Goal: Communication & Community: Answer question/provide support

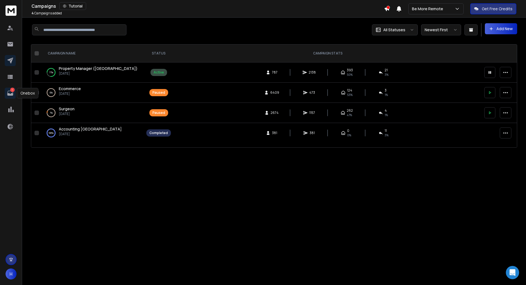
click at [8, 90] on icon at bounding box center [10, 93] width 7 height 7
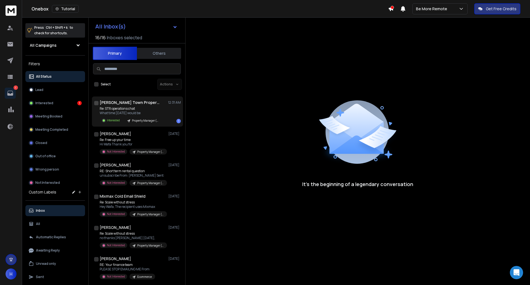
click at [142, 111] on p "What time tomorrow would be" at bounding box center [131, 113] width 62 height 4
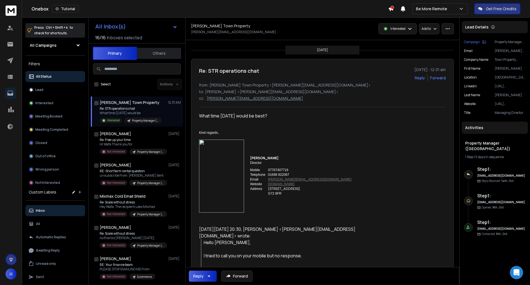
click at [200, 279] on div "Reply" at bounding box center [202, 275] width 19 height 7
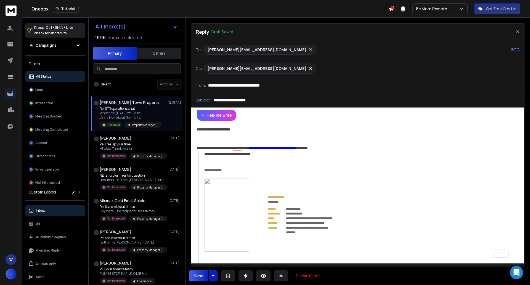
click at [201, 274] on button "Send" at bounding box center [198, 275] width 19 height 11
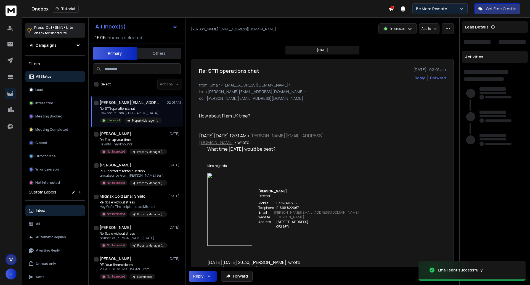
click at [453, 12] on button "Be More Remote" at bounding box center [439, 8] width 55 height 11
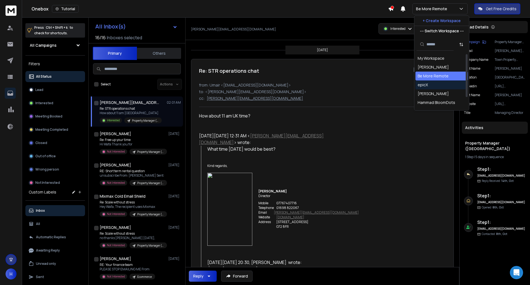
click at [424, 87] on div "epicX" at bounding box center [423, 85] width 10 height 6
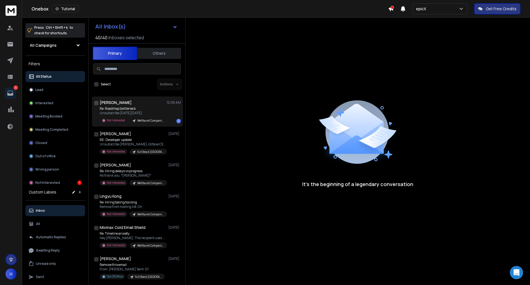
click at [134, 111] on p "Unsubscribe On Mon, Oct 13," at bounding box center [133, 113] width 66 height 4
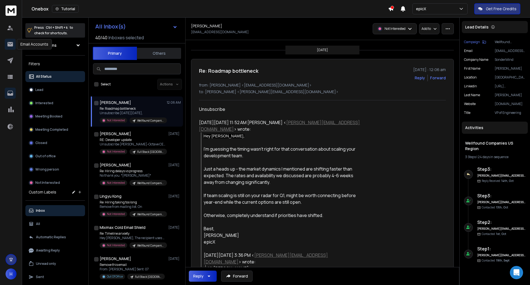
click at [13, 46] on icon at bounding box center [10, 44] width 6 height 4
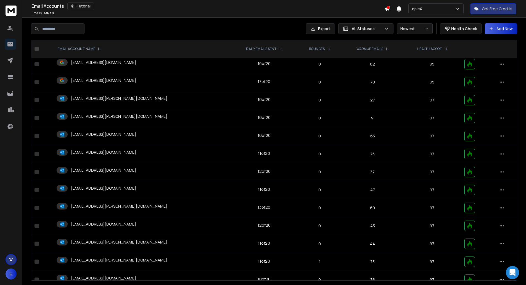
scroll to position [500, 0]
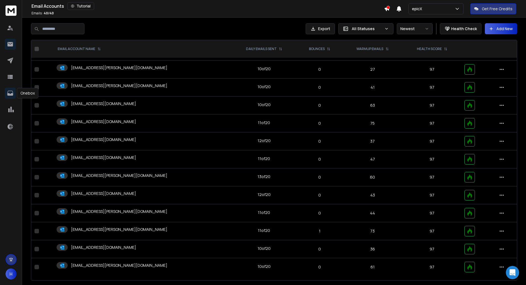
click at [7, 89] on link at bounding box center [10, 93] width 11 height 11
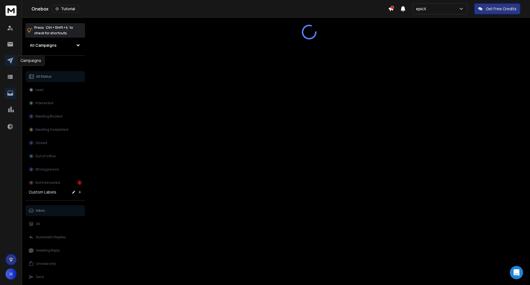
click at [8, 60] on icon at bounding box center [10, 61] width 6 height 6
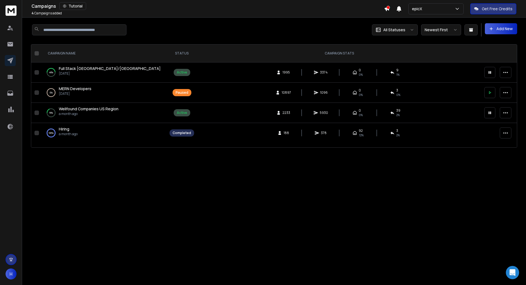
click at [97, 113] on p "a month ago" at bounding box center [89, 114] width 60 height 4
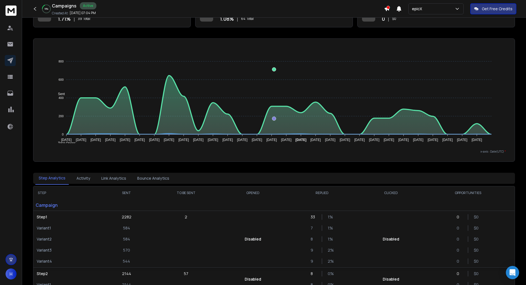
scroll to position [110, 0]
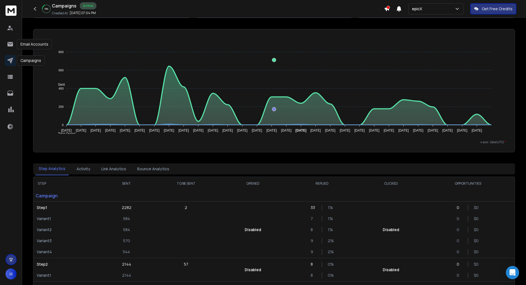
click at [9, 61] on icon at bounding box center [10, 61] width 6 height 6
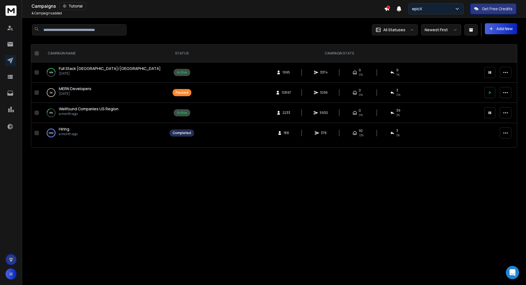
click at [422, 6] on button "epicX" at bounding box center [435, 8] width 55 height 11
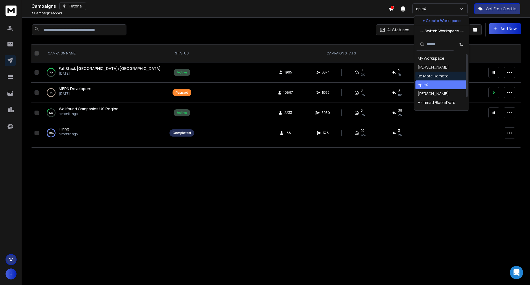
click at [425, 77] on div "Be More Remote" at bounding box center [433, 76] width 31 height 6
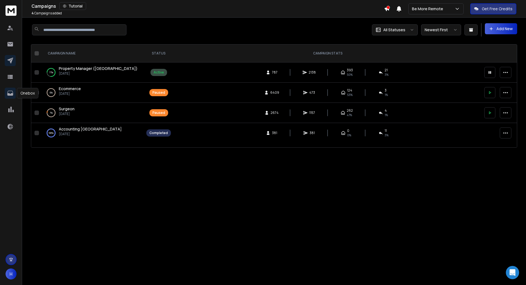
click at [10, 89] on link at bounding box center [10, 93] width 11 height 11
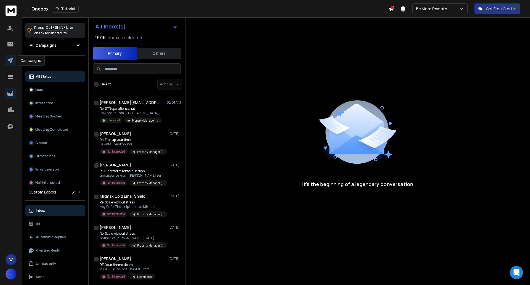
click at [12, 61] on icon at bounding box center [10, 61] width 6 height 6
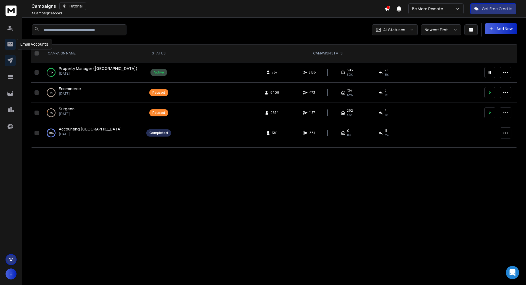
click at [10, 44] on icon at bounding box center [10, 44] width 7 height 7
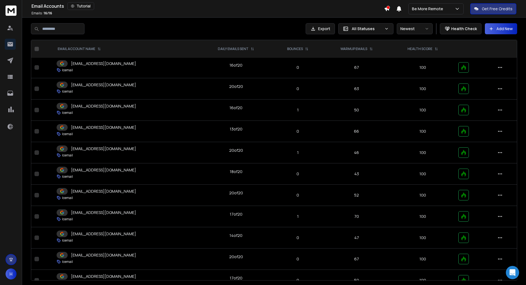
scroll to position [122, 0]
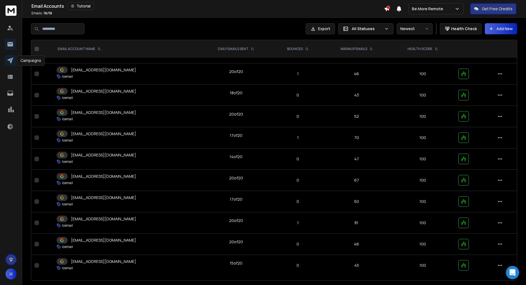
click at [10, 62] on icon at bounding box center [10, 61] width 6 height 6
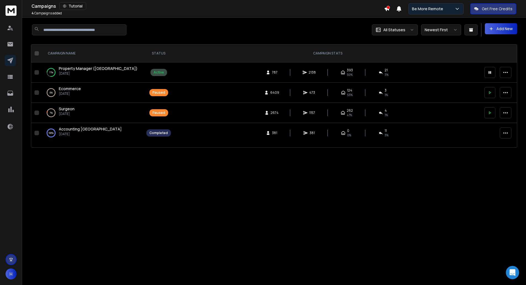
click at [434, 10] on p "Be More Remote" at bounding box center [428, 9] width 33 height 6
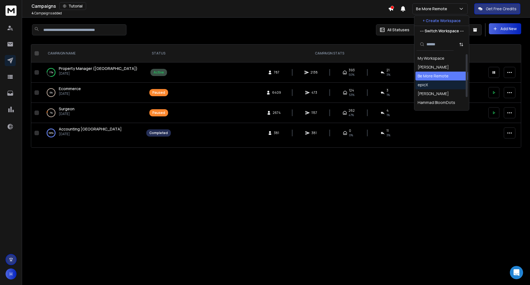
click at [430, 88] on div "epicX" at bounding box center [441, 84] width 52 height 9
